Goal: Task Accomplishment & Management: Manage account settings

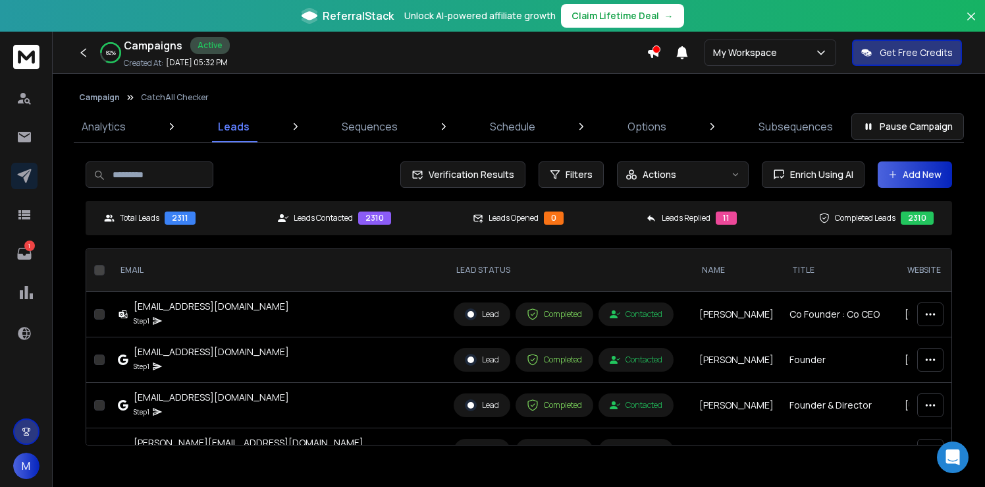
click at [114, 169] on input at bounding box center [150, 174] width 128 height 26
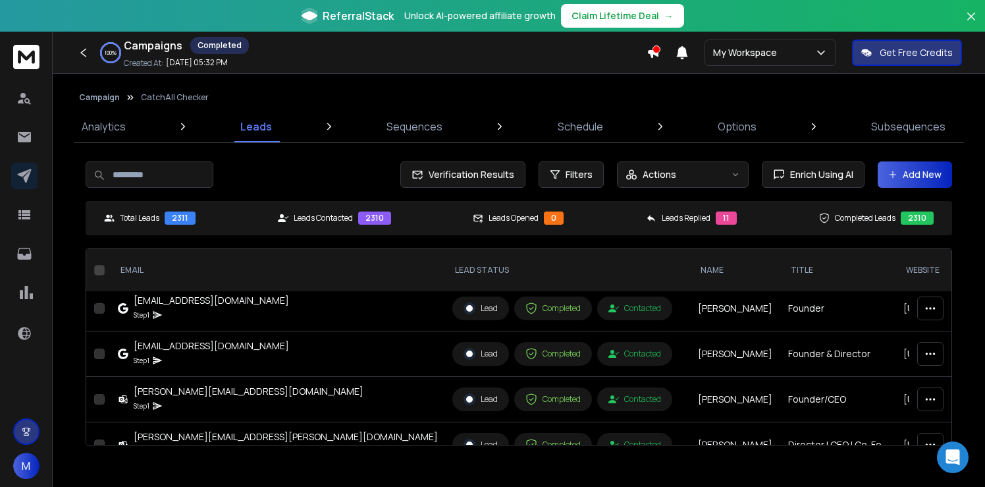
scroll to position [0, 1]
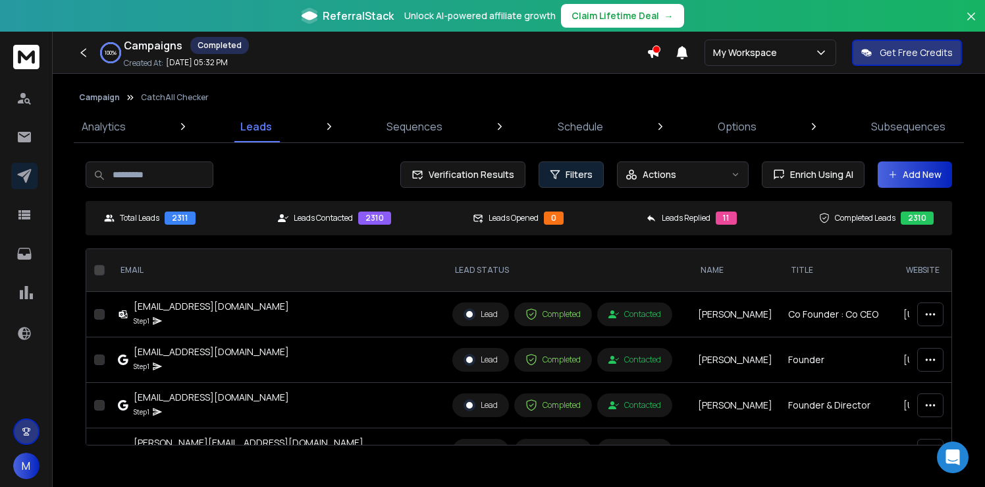
click at [574, 181] on button "Filters" at bounding box center [571, 174] width 65 height 26
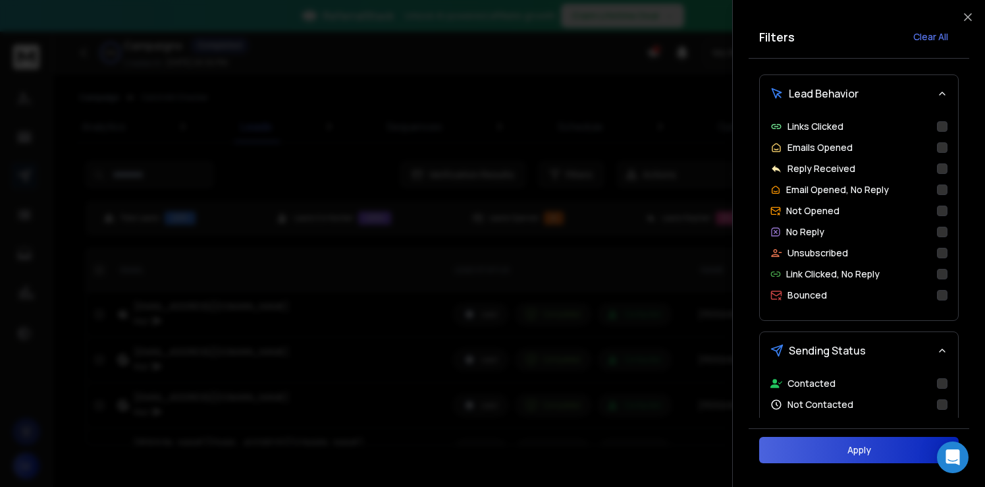
click at [938, 302] on div "Links Clicked Emails Opened Reply Received Email Opened, No Reply Not Opened No…" at bounding box center [859, 220] width 198 height 200
click at [939, 302] on div "Links Clicked Emails Opened Reply Received Email Opened, No Reply Not Opened No…" at bounding box center [859, 220] width 198 height 200
click at [943, 298] on button "Bounced" at bounding box center [942, 295] width 11 height 11
click at [873, 461] on button "Apply" at bounding box center [859, 450] width 200 height 26
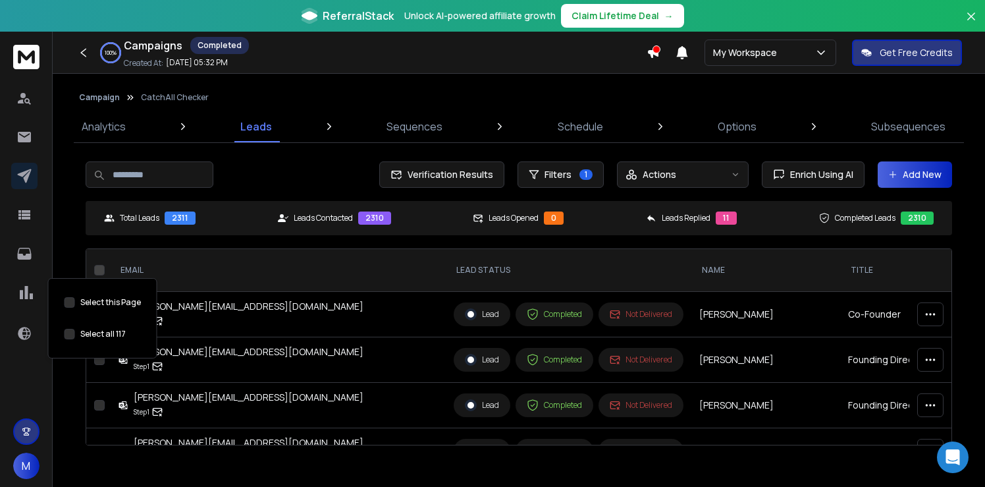
click at [69, 332] on button "Select this Page" at bounding box center [70, 334] width 11 height 11
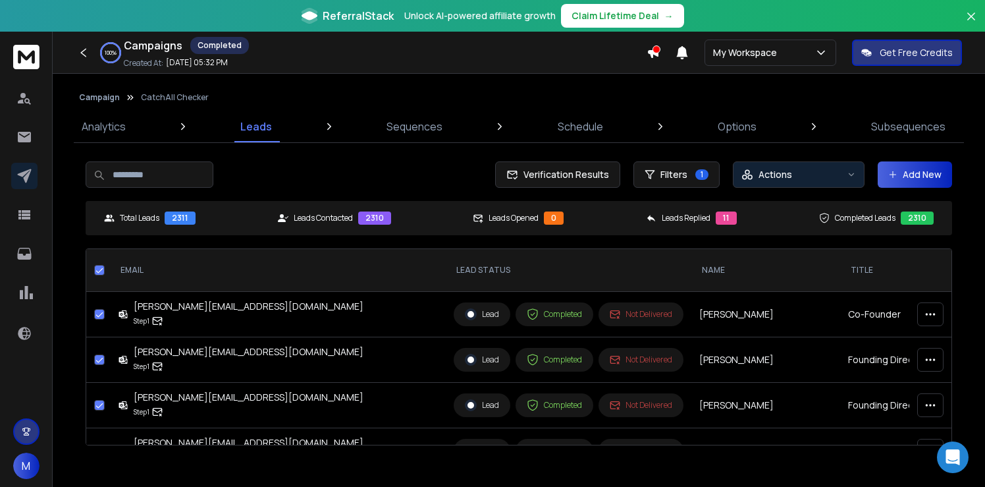
click at [792, 179] on p "Actions" at bounding box center [776, 174] width 34 height 13
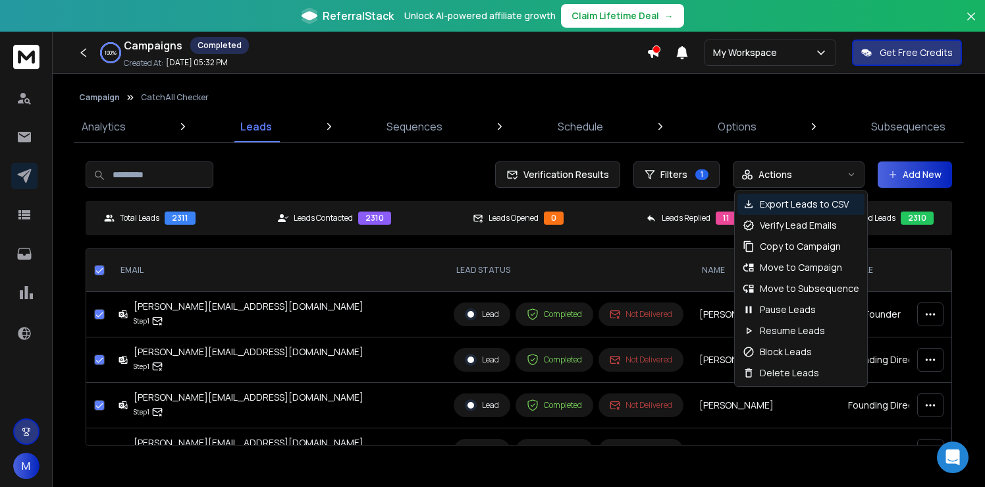
click at [794, 208] on p "Export Leads to CSV" at bounding box center [804, 204] width 89 height 13
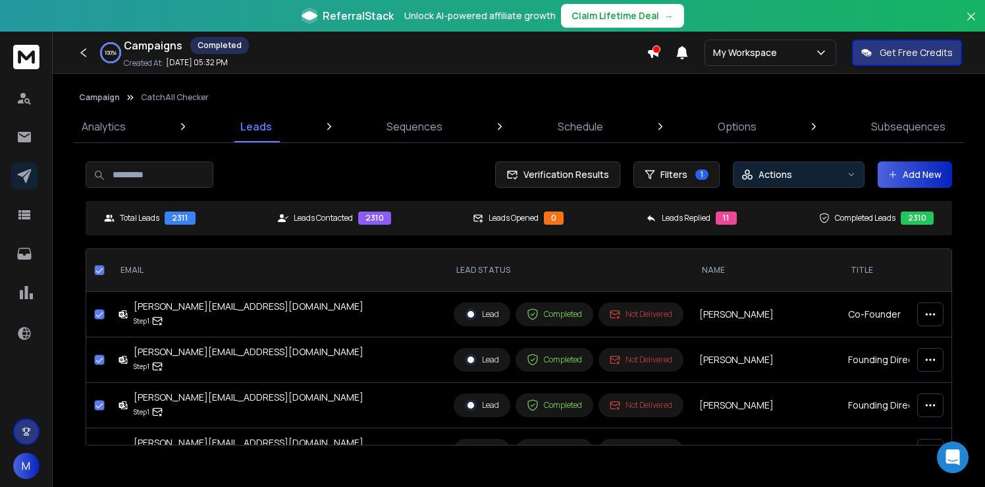
click at [801, 171] on div "Actions" at bounding box center [792, 174] width 100 height 13
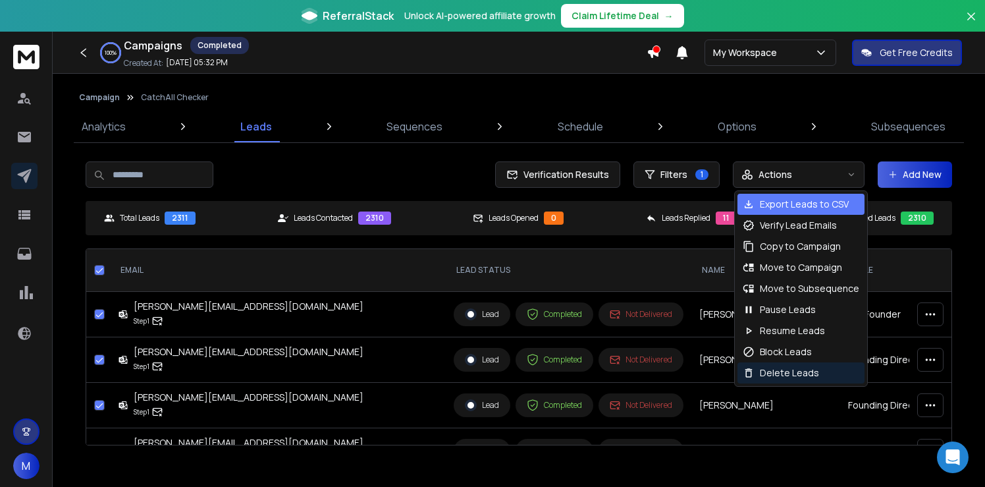
click at [829, 372] on div "Delete Leads" at bounding box center [801, 372] width 127 height 21
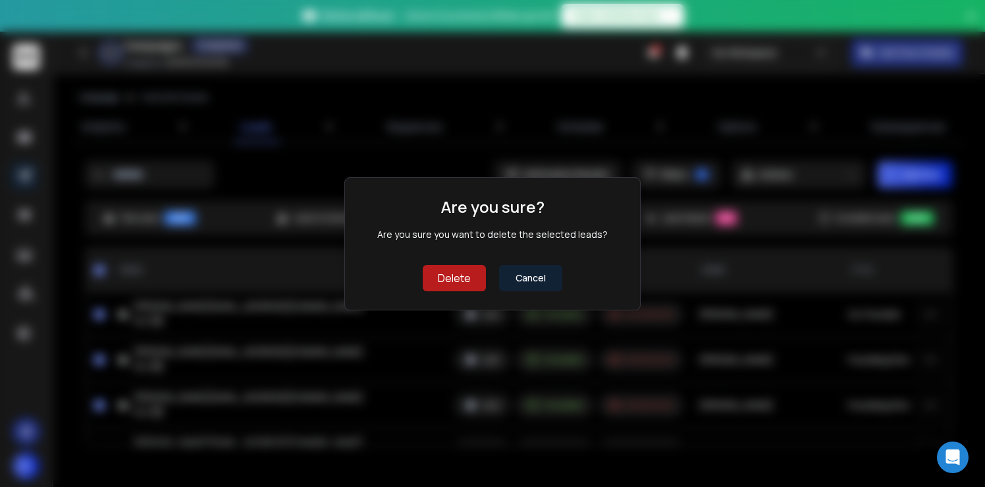
click at [480, 287] on button "Delete" at bounding box center [454, 278] width 63 height 26
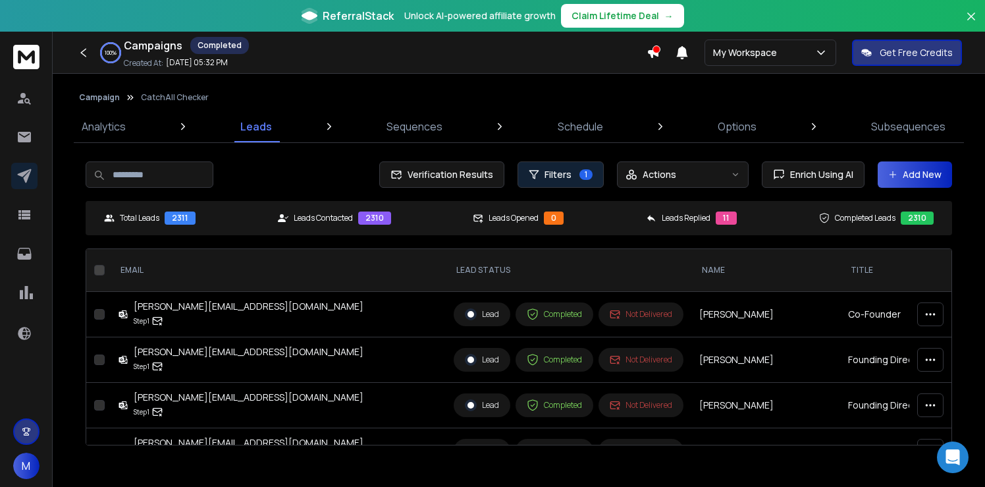
click at [543, 180] on button "Filters 1" at bounding box center [561, 174] width 86 height 26
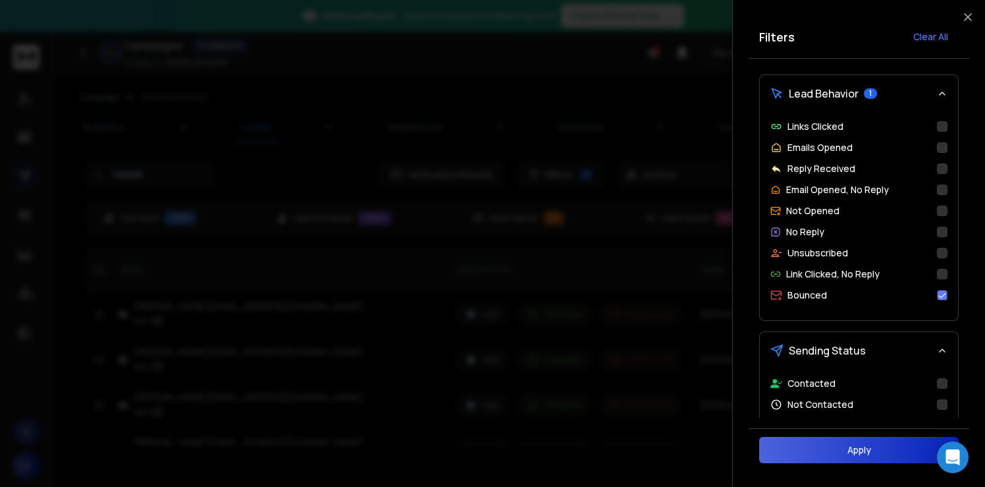
click at [947, 298] on button "Bounced" at bounding box center [942, 295] width 11 height 11
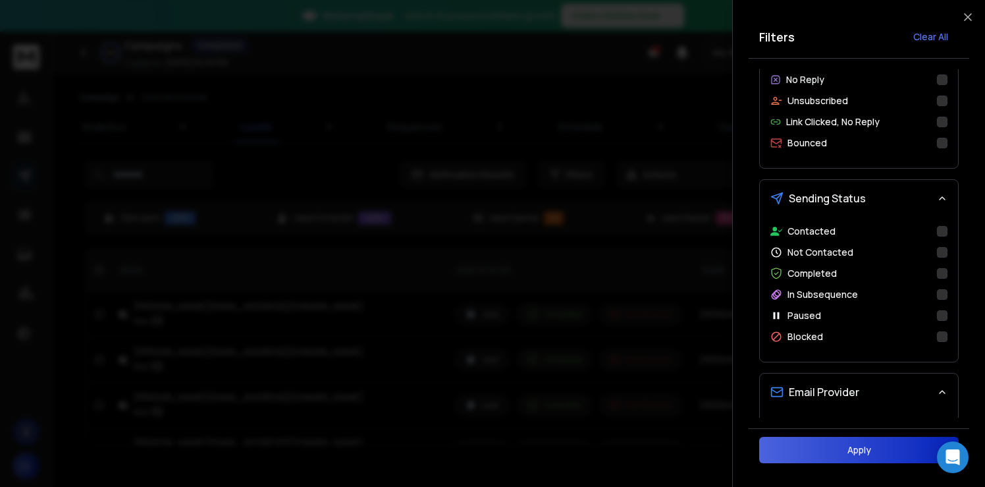
scroll to position [198, 0]
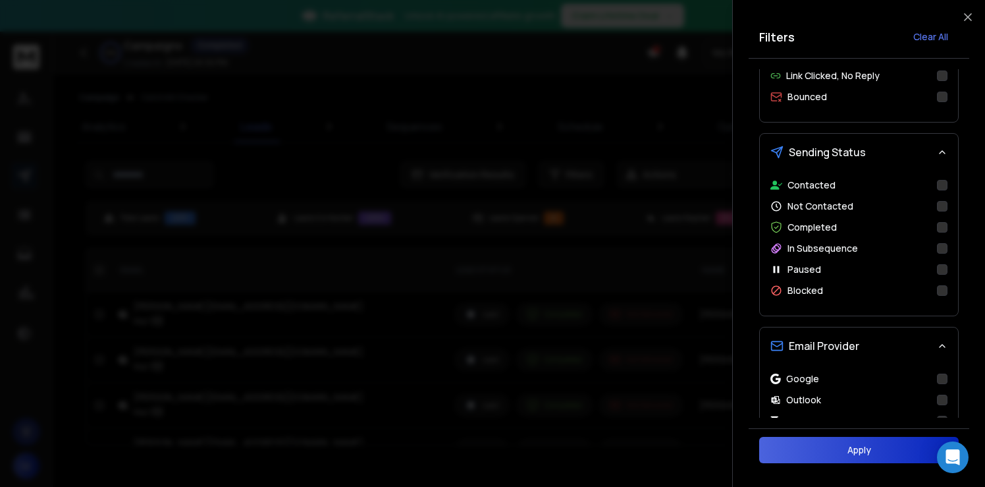
click at [943, 293] on button "Blocked" at bounding box center [942, 290] width 11 height 11
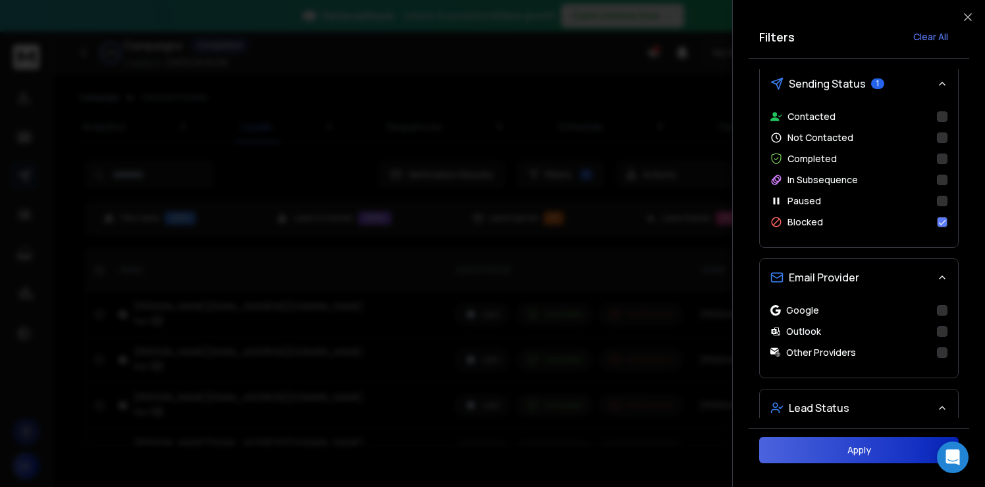
scroll to position [267, 0]
click at [858, 454] on button "Apply" at bounding box center [859, 450] width 200 height 26
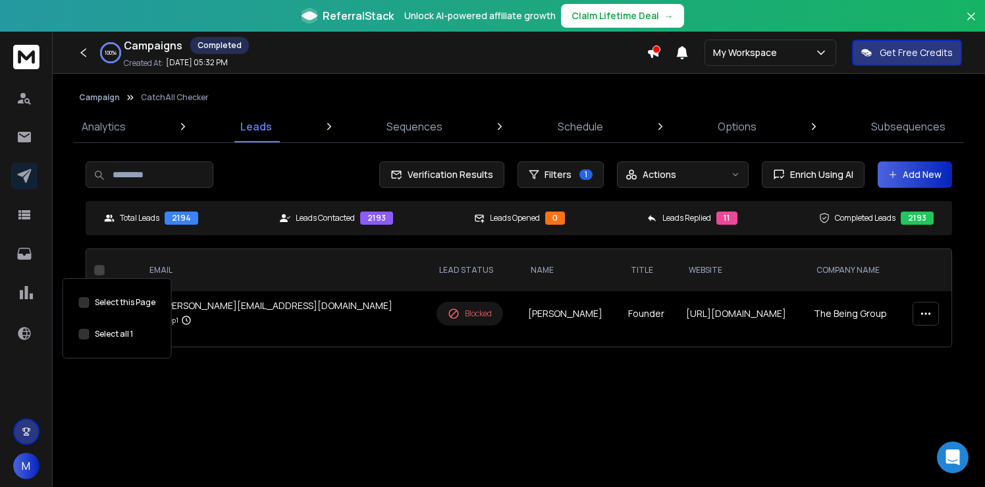
click at [90, 332] on div "Select all 1" at bounding box center [117, 334] width 76 height 11
click at [86, 334] on button "Select this Page" at bounding box center [84, 334] width 11 height 11
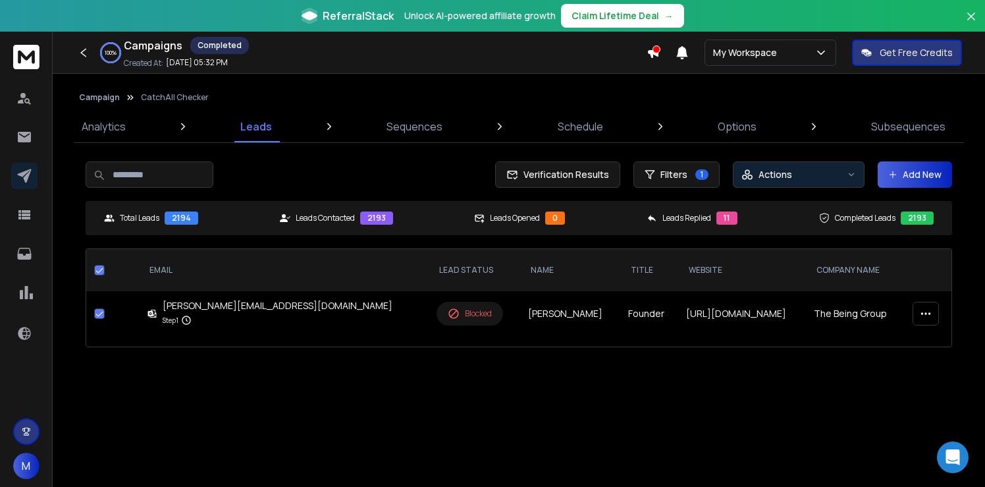
click at [790, 178] on p "Actions" at bounding box center [776, 174] width 34 height 13
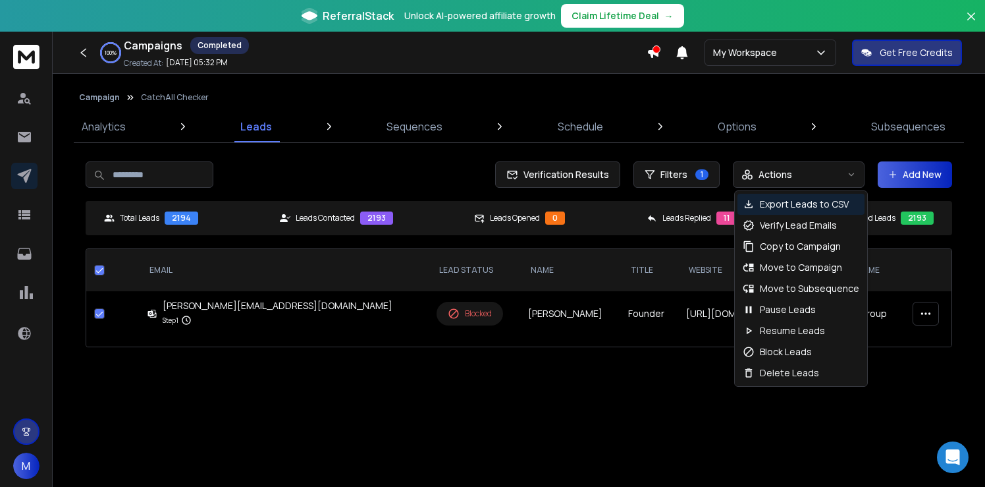
click at [790, 202] on p "Export Leads to CSV" at bounding box center [804, 204] width 89 height 13
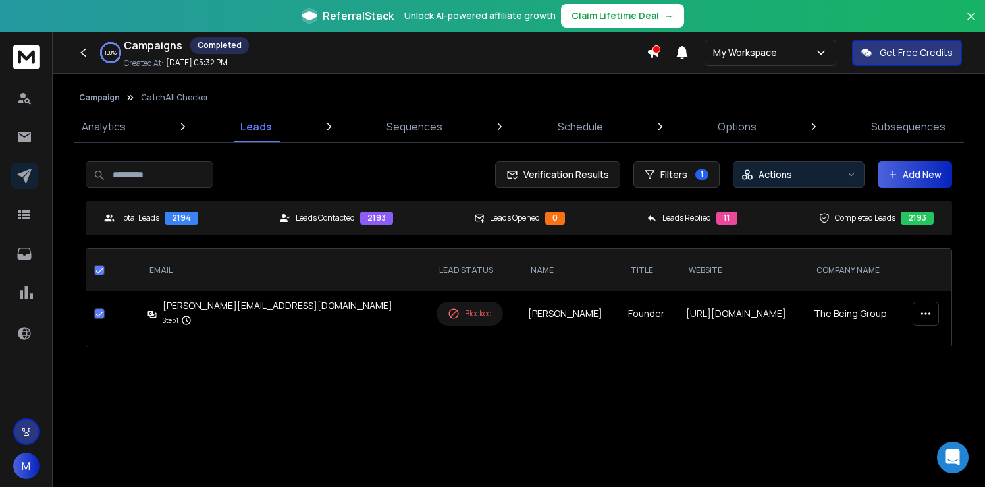
click at [825, 180] on div "Actions" at bounding box center [792, 174] width 100 height 13
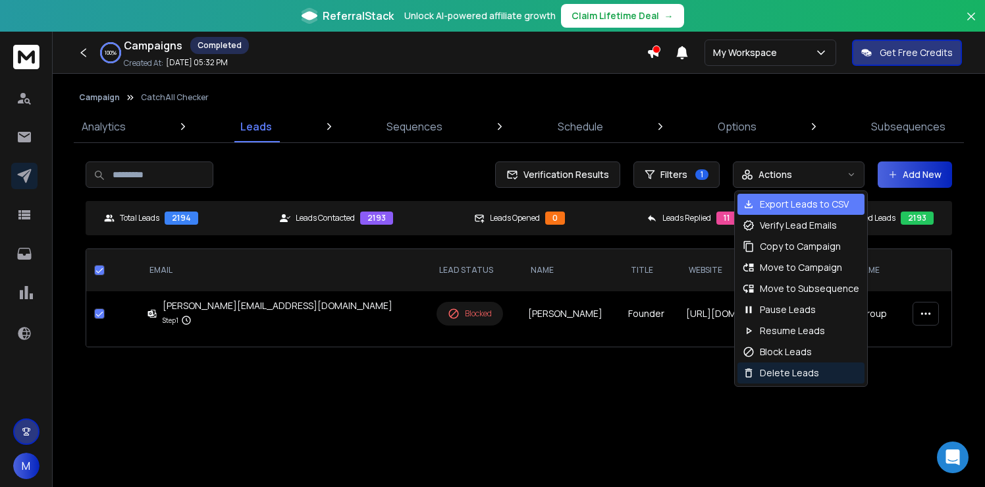
click at [825, 377] on div "Delete Leads" at bounding box center [801, 372] width 127 height 21
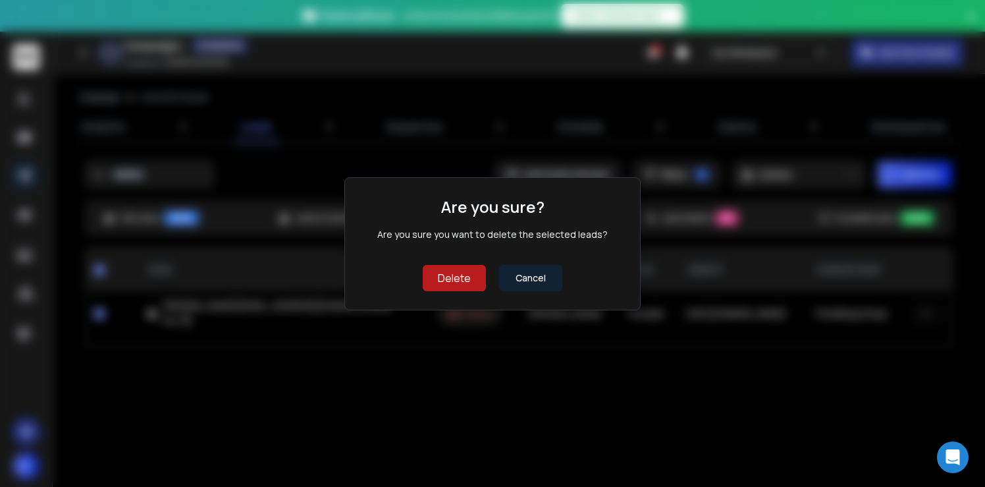
click at [467, 283] on button "Delete" at bounding box center [454, 278] width 63 height 26
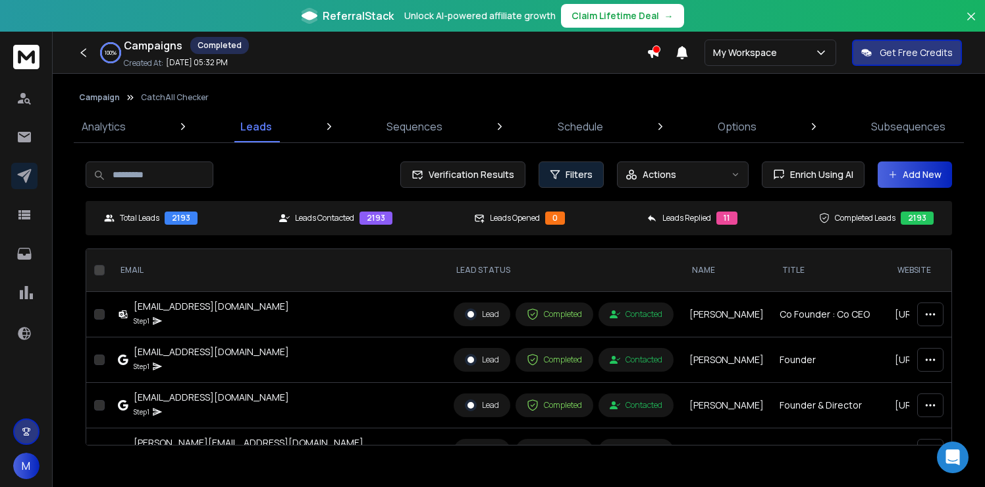
click at [574, 179] on span "Filters" at bounding box center [579, 174] width 27 height 13
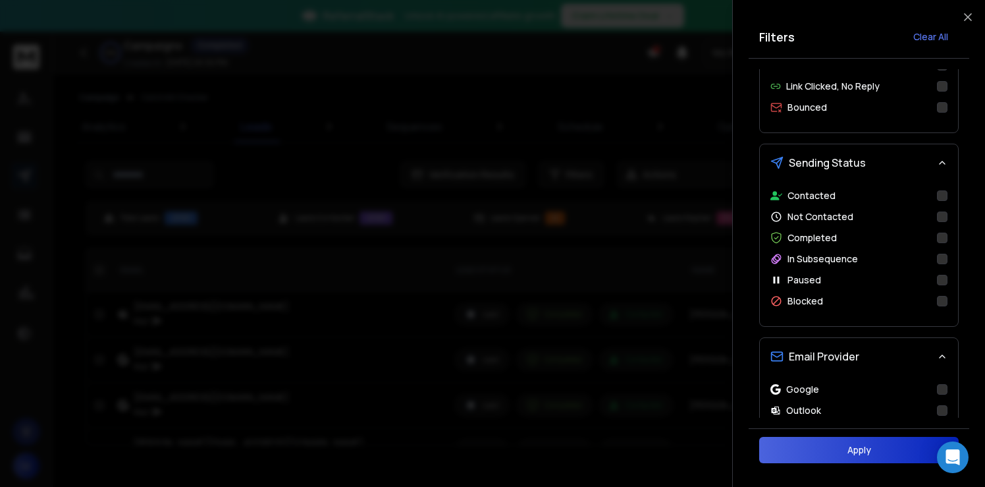
scroll to position [185, 0]
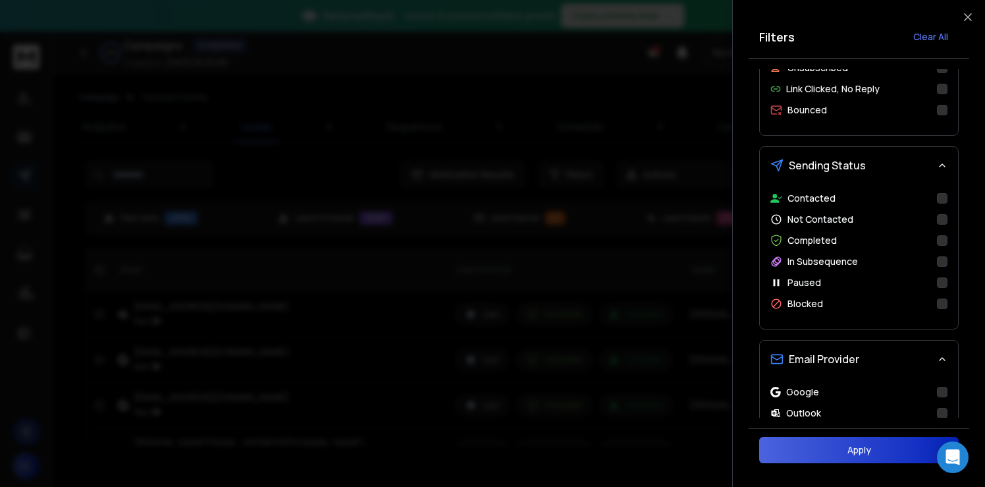
click at [947, 194] on button "Contacted" at bounding box center [942, 198] width 11 height 11
click at [674, 414] on div at bounding box center [492, 243] width 985 height 487
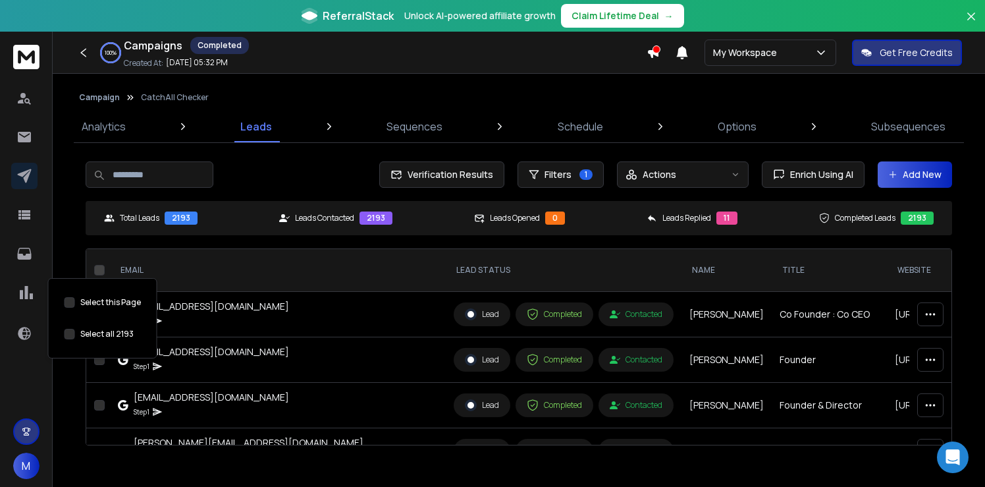
click at [70, 336] on button "Select this Page" at bounding box center [70, 334] width 11 height 11
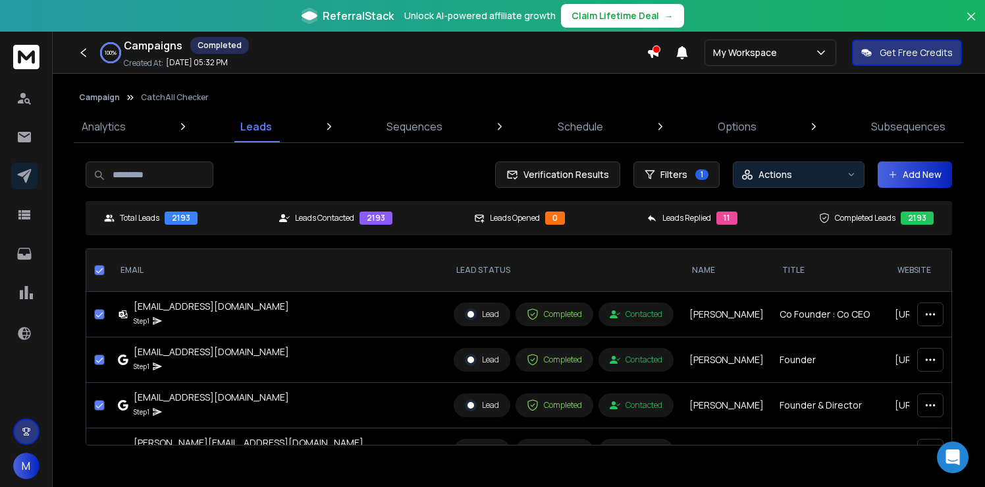
click at [773, 167] on button "Actions" at bounding box center [799, 174] width 132 height 26
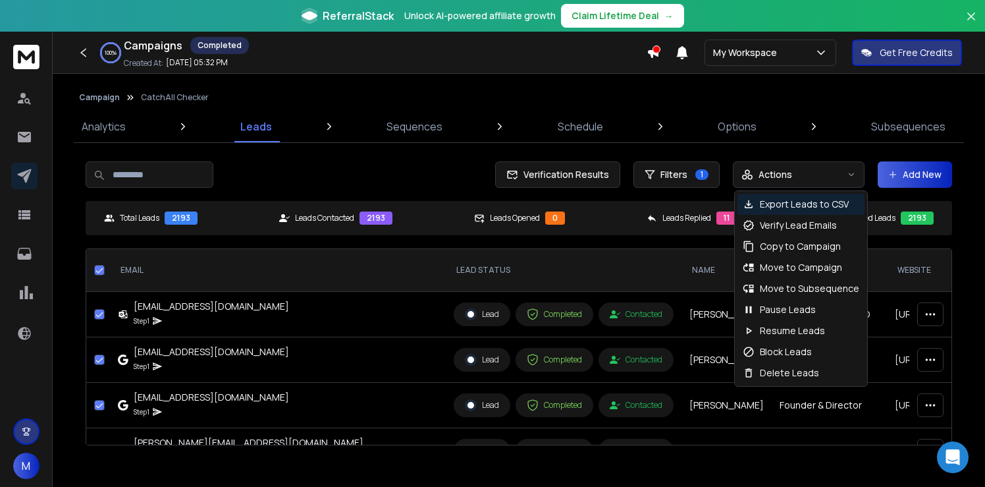
click at [773, 207] on p "Export Leads to CSV" at bounding box center [804, 204] width 89 height 13
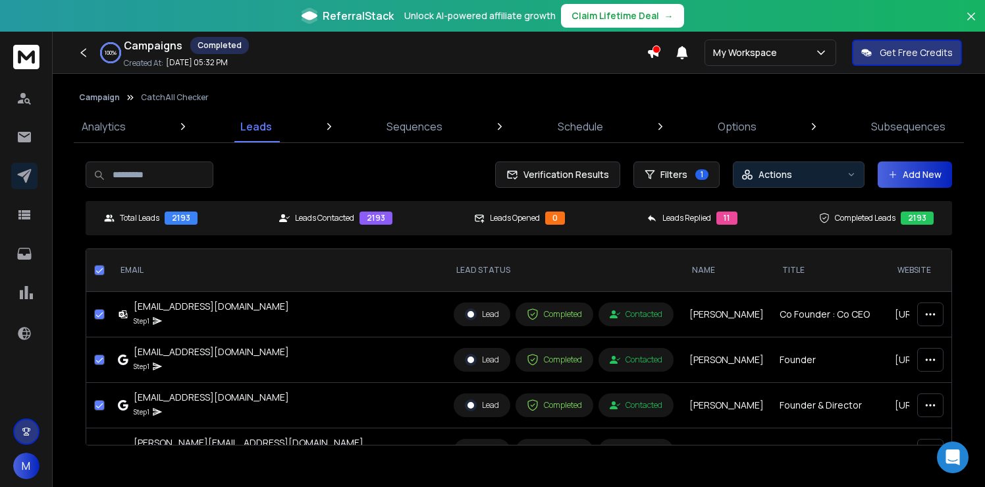
click at [760, 183] on button "Actions" at bounding box center [799, 174] width 132 height 26
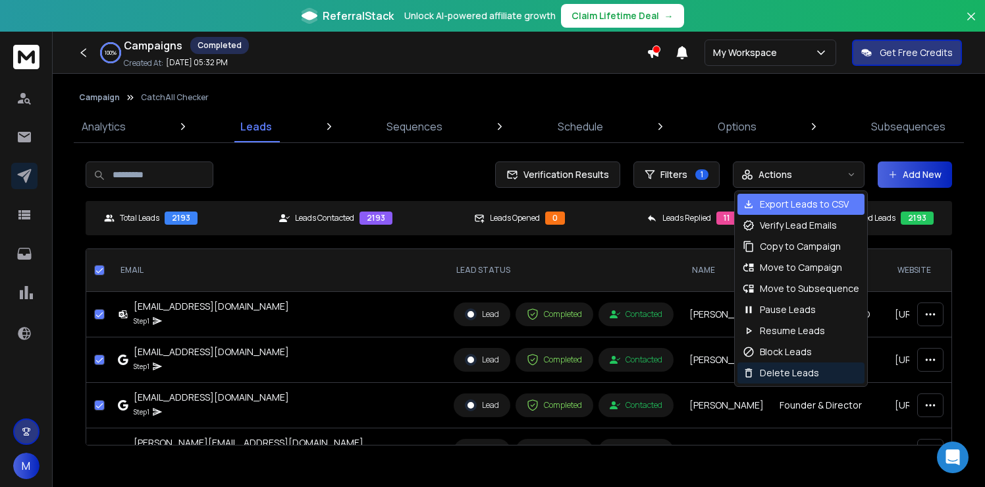
click at [754, 378] on icon at bounding box center [749, 373] width 12 height 12
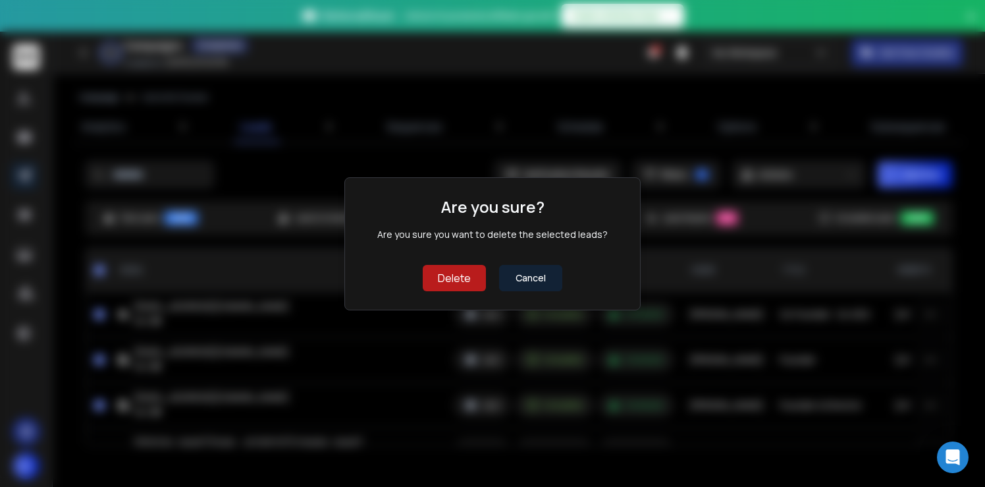
click at [464, 272] on button "Delete" at bounding box center [454, 278] width 63 height 26
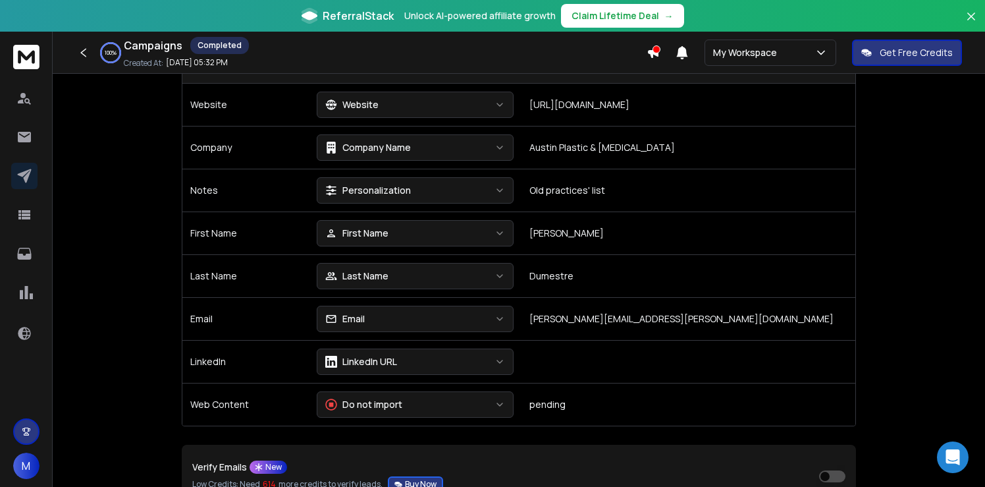
scroll to position [374, 0]
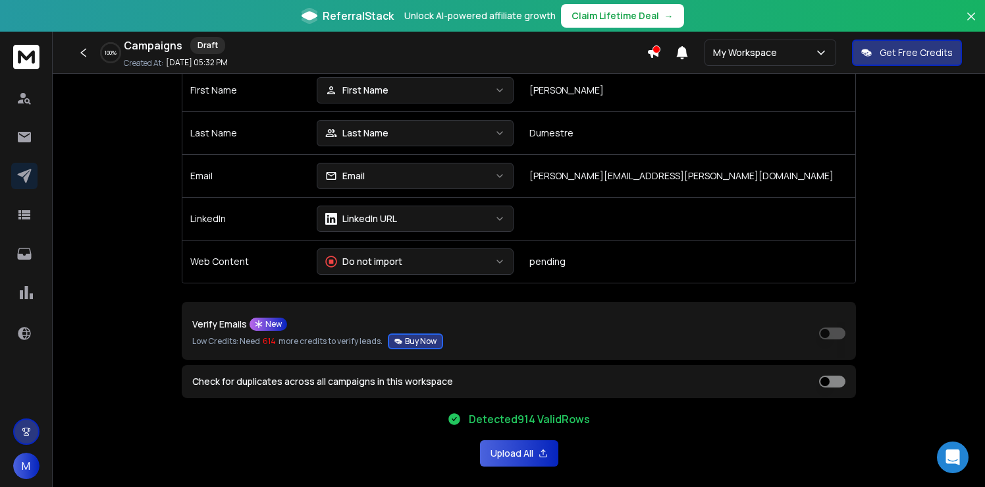
click at [529, 464] on button "Upload All" at bounding box center [519, 453] width 78 height 26
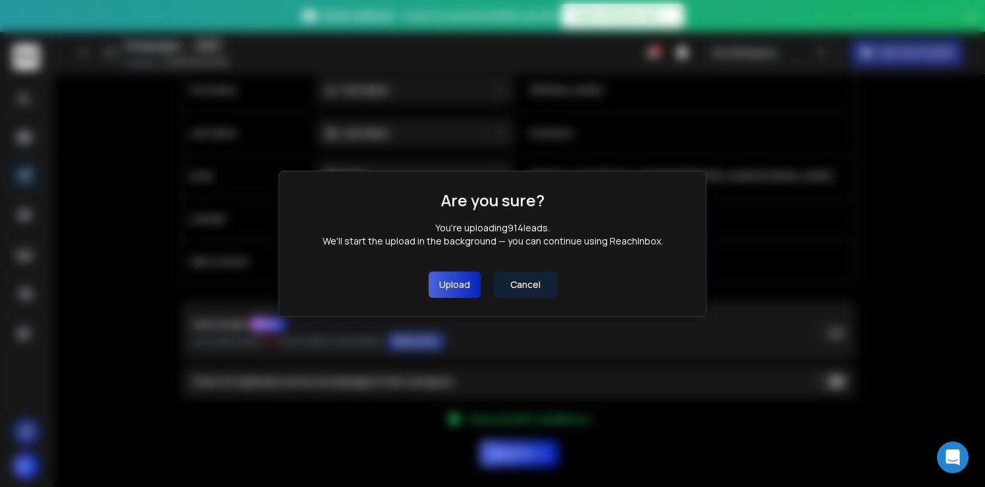
click at [451, 276] on button "Upload" at bounding box center [455, 284] width 52 height 26
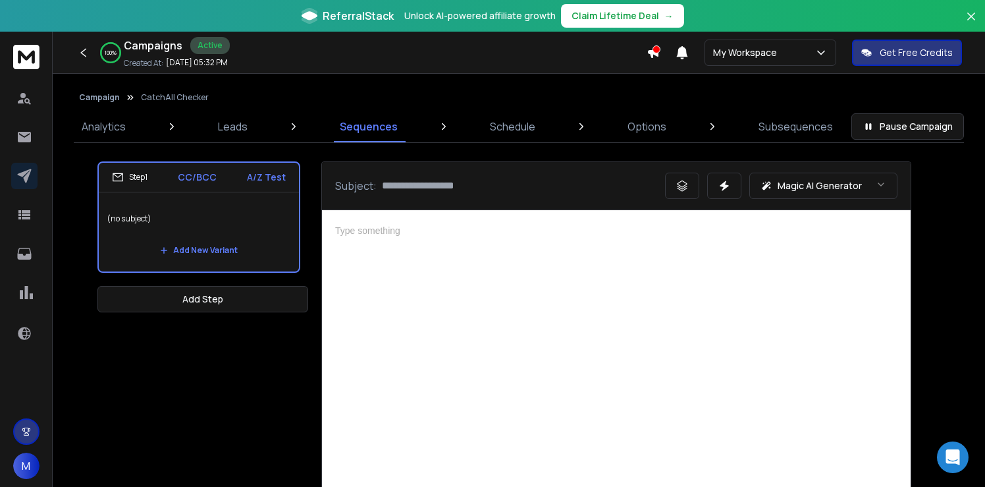
click at [503, 91] on div "Campaign CatchAll Checker" at bounding box center [519, 97] width 891 height 21
